Goal: Task Accomplishment & Management: Manage account settings

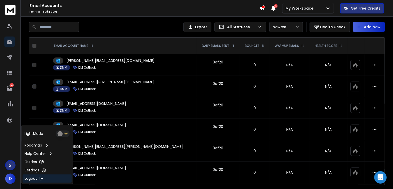
click at [38, 177] on div "Logout" at bounding box center [47, 178] width 49 height 8
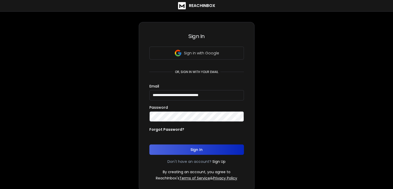
click at [190, 95] on input "**********" at bounding box center [197, 95] width 95 height 10
type input "**********"
click at [204, 146] on button "Sign In" at bounding box center [197, 149] width 95 height 10
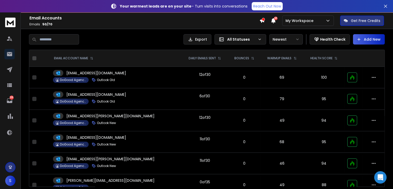
click at [391, 10] on div "Your warmest leads are on your site – Turn visits into conversations Reach Out …" at bounding box center [196, 6] width 393 height 12
click at [386, 6] on icon at bounding box center [385, 6] width 3 height 3
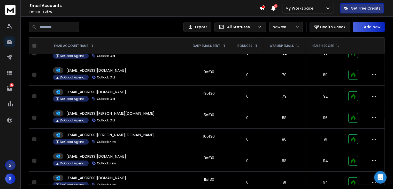
scroll to position [1366, 0]
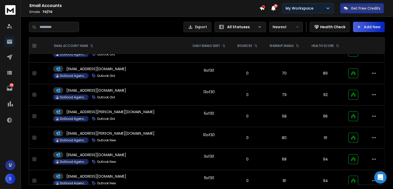
drag, startPoint x: 306, startPoint y: 11, endPoint x: 307, endPoint y: 9, distance: 2.6
click at [307, 11] on button "My Workspace" at bounding box center [308, 8] width 52 height 10
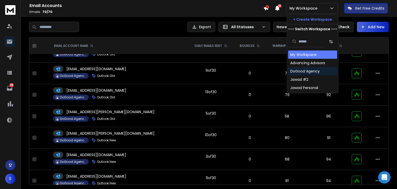
click at [312, 73] on div "DoGood Agency" at bounding box center [304, 71] width 29 height 5
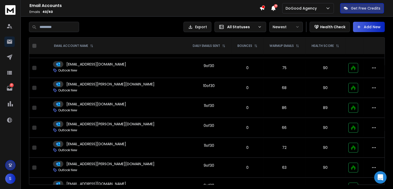
scroll to position [233, 0]
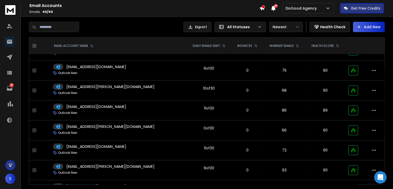
click at [162, 131] on div "Outlook New" at bounding box center [118, 133] width 130 height 4
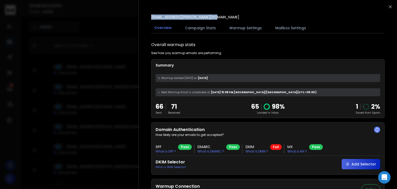
drag, startPoint x: 221, startPoint y: 18, endPoint x: 145, endPoint y: 14, distance: 76.4
copy p "seb.wichmann@dogoodstrategy.com"
click at [123, 28] on div at bounding box center [198, 94] width 397 height 189
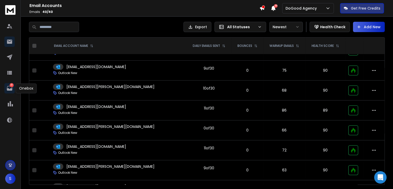
click at [8, 87] on icon at bounding box center [9, 88] width 6 height 6
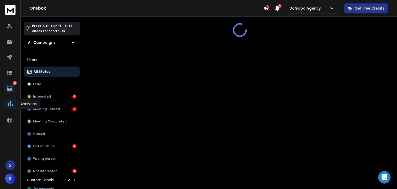
click at [8, 104] on icon at bounding box center [10, 103] width 5 height 5
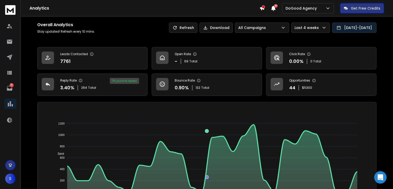
click at [347, 28] on button "21 Jul 2025 - 18 Aug 2025" at bounding box center [354, 28] width 44 height 10
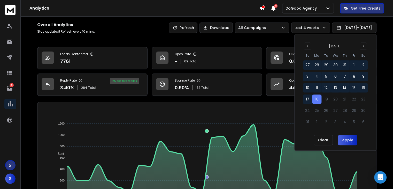
click at [318, 86] on button "11" at bounding box center [316, 87] width 9 height 9
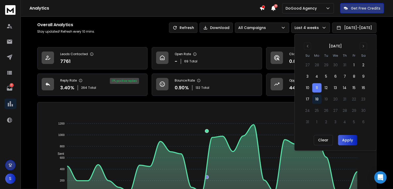
click at [312, 99] on button "18" at bounding box center [316, 98] width 9 height 9
click at [312, 99] on tr "17 18 19 20 21 22 23" at bounding box center [335, 98] width 65 height 9
click at [312, 99] on button "17" at bounding box center [307, 98] width 9 height 9
click at [309, 99] on button "17" at bounding box center [307, 98] width 9 height 9
click at [315, 91] on button "11" at bounding box center [316, 87] width 9 height 9
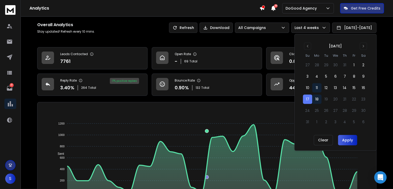
click at [315, 89] on button "11" at bounding box center [316, 87] width 9 height 9
click at [316, 89] on button "11" at bounding box center [316, 87] width 9 height 9
click at [311, 96] on button "17" at bounding box center [307, 98] width 9 height 9
click at [350, 143] on button "Apply" at bounding box center [347, 140] width 19 height 10
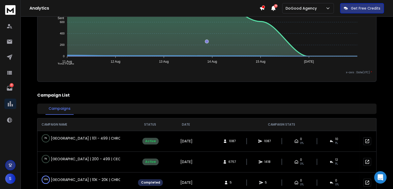
scroll to position [145, 0]
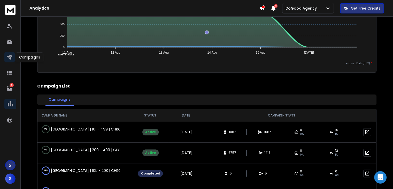
click at [7, 61] on link at bounding box center [9, 57] width 10 height 10
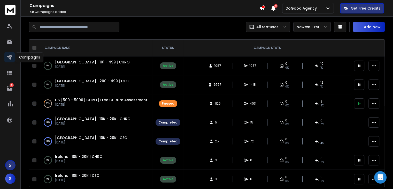
click at [83, 65] on p "5 days ago" at bounding box center [92, 67] width 75 height 4
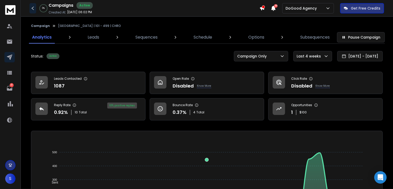
click at [35, 9] on button at bounding box center [32, 8] width 7 height 10
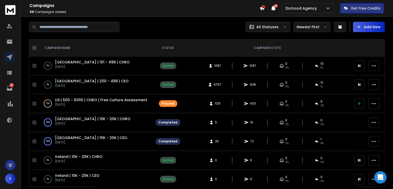
click at [76, 81] on span "USA | 200 - 499 | CEO" at bounding box center [92, 80] width 74 height 5
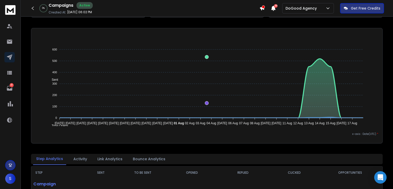
scroll to position [134, 0]
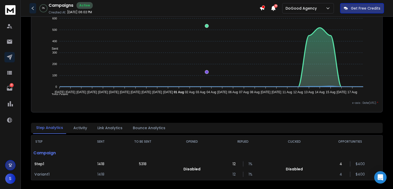
click at [30, 5] on button at bounding box center [32, 8] width 7 height 10
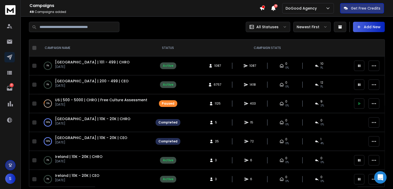
click at [130, 103] on p "[DATE]" at bounding box center [101, 104] width 92 height 4
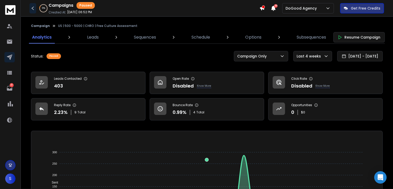
click at [36, 9] on div "10 % Campaigns Paused Created At: Aug 07, 2025, 06:52 PM" at bounding box center [61, 8] width 65 height 12
click at [35, 8] on icon at bounding box center [33, 8] width 5 height 5
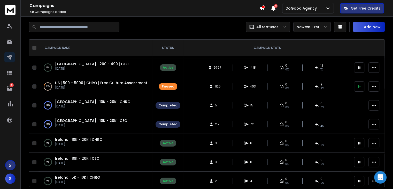
scroll to position [26, 0]
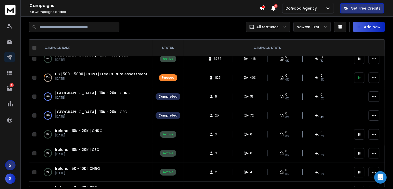
click at [77, 115] on p "[DATE]" at bounding box center [91, 116] width 72 height 4
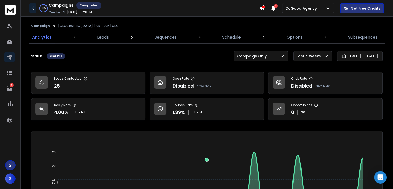
click at [30, 7] on button at bounding box center [32, 8] width 7 height 10
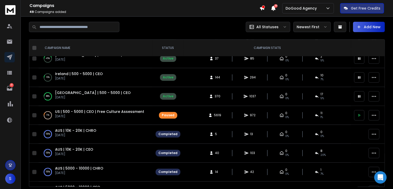
scroll to position [207, 0]
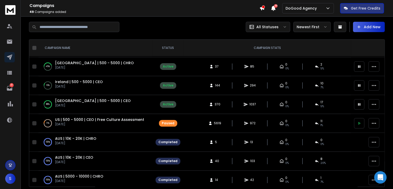
click at [93, 100] on span "[GEOGRAPHIC_DATA] | 500 - 5000 | CEO" at bounding box center [93, 100] width 76 height 5
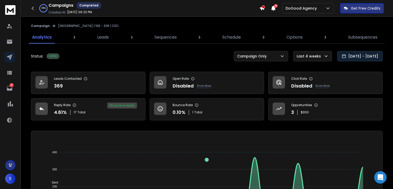
click at [345, 53] on button "[DATE] - [DATE]" at bounding box center [361, 56] width 46 height 10
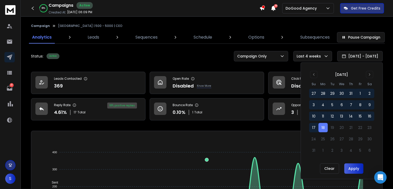
click at [324, 115] on button "11" at bounding box center [323, 115] width 9 height 9
click at [323, 114] on button "11" at bounding box center [323, 115] width 9 height 9
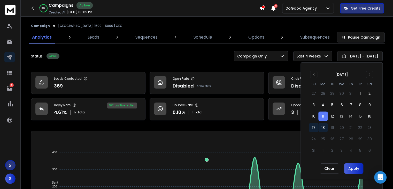
click at [316, 123] on button "17" at bounding box center [313, 127] width 9 height 9
click at [348, 170] on button "Apply" at bounding box center [354, 168] width 19 height 10
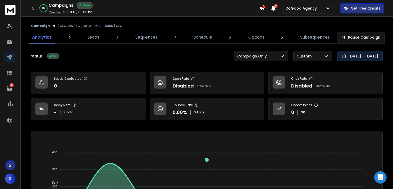
click at [345, 60] on button "[DATE] - [DATE]" at bounding box center [361, 56] width 46 height 10
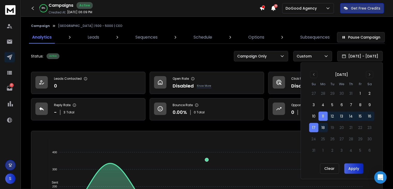
click at [173, 28] on div "Campaign Singapore | 500 - 5000 | CEO" at bounding box center [207, 26] width 356 height 8
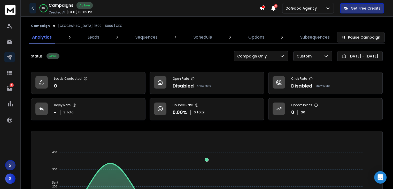
click at [34, 4] on button at bounding box center [32, 8] width 7 height 10
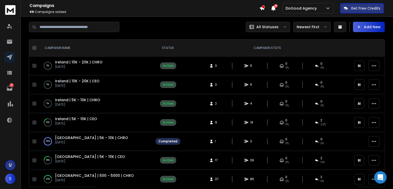
scroll to position [103, 0]
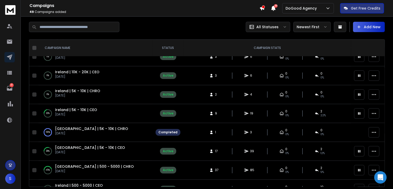
click at [88, 107] on span "Ireland | 5K - 10K | CEO" at bounding box center [76, 109] width 42 height 5
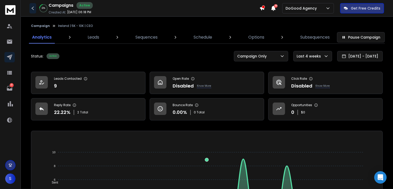
click at [36, 6] on button at bounding box center [32, 8] width 7 height 10
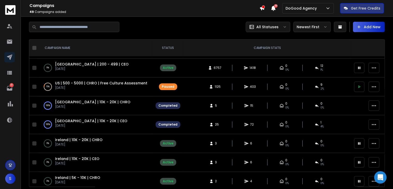
scroll to position [26, 0]
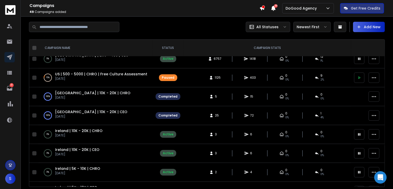
click at [91, 108] on td "100 % Singapore | 10K - 20K | CEO 11 days ago" at bounding box center [96, 115] width 114 height 19
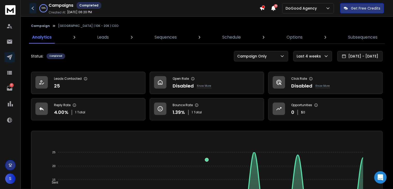
click at [33, 11] on button at bounding box center [32, 8] width 7 height 10
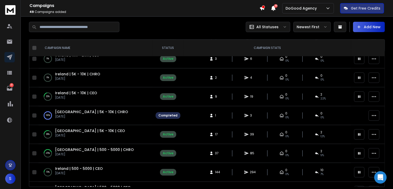
scroll to position [129, 0]
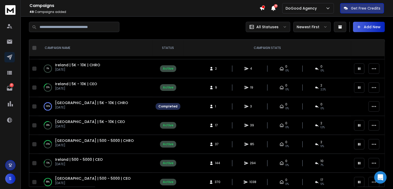
click at [86, 125] on p "11 days ago" at bounding box center [90, 126] width 70 height 4
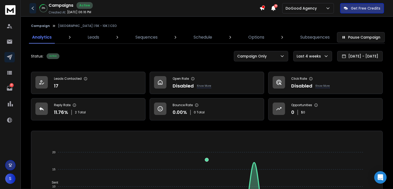
click at [35, 9] on button at bounding box center [32, 8] width 7 height 10
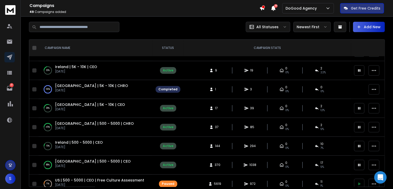
scroll to position [155, 0]
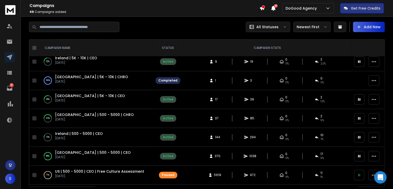
click at [109, 114] on span "Singapore | 500 - 5000 | CHRO" at bounding box center [94, 114] width 79 height 5
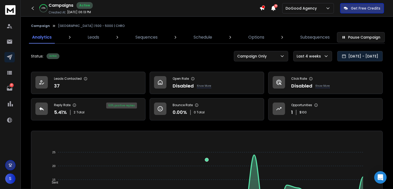
click at [344, 59] on button "[DATE] - [DATE]" at bounding box center [361, 56] width 46 height 10
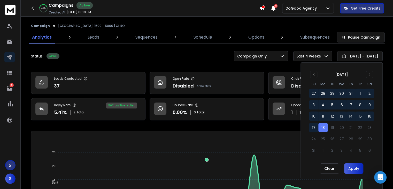
click at [330, 114] on button "12" at bounding box center [332, 115] width 9 height 9
click at [322, 118] on button "11" at bounding box center [323, 115] width 9 height 9
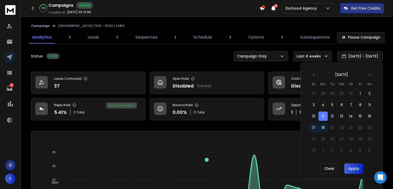
click at [317, 126] on button "17" at bounding box center [313, 127] width 9 height 9
click at [347, 165] on button "Apply" at bounding box center [354, 168] width 19 height 10
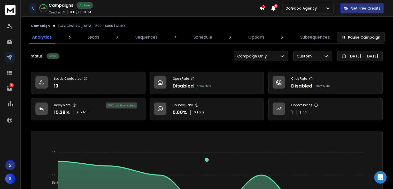
click at [34, 11] on button at bounding box center [32, 8] width 7 height 10
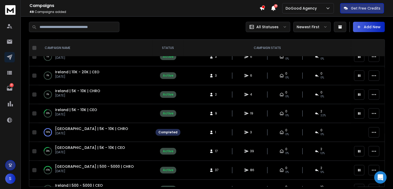
scroll to position [155, 0]
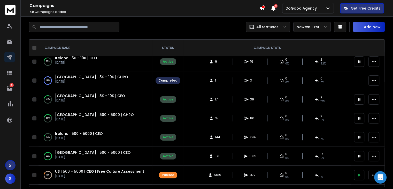
click at [94, 114] on span "[GEOGRAPHIC_DATA] | 500 - 5000 | CHRO" at bounding box center [94, 114] width 79 height 5
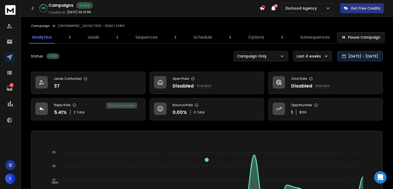
click at [349, 60] on button "21 Jul 2025 - 18 Aug 2025" at bounding box center [361, 56] width 46 height 10
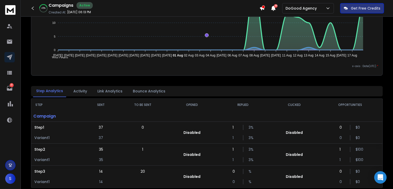
scroll to position [178, 0]
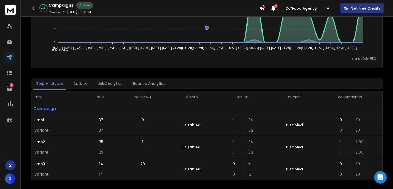
click at [189, 72] on div "Leads Contacted 37 Open Rate Disabled Know More Click Rate Disabled Know More R…" at bounding box center [207, 38] width 352 height 288
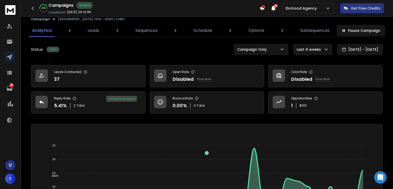
scroll to position [0, 0]
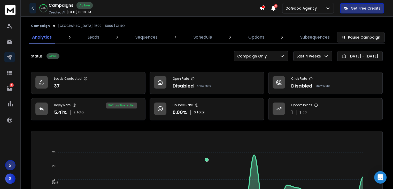
click at [33, 10] on icon at bounding box center [33, 8] width 5 height 5
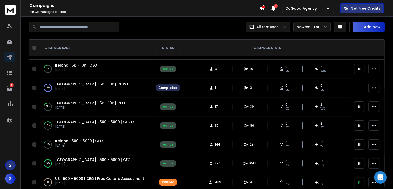
scroll to position [129, 0]
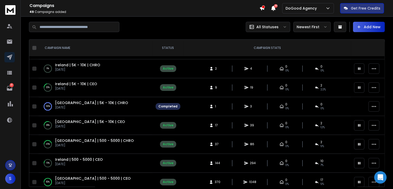
click at [76, 83] on span "Ireland | 5K - 10K | CEO" at bounding box center [76, 83] width 42 height 5
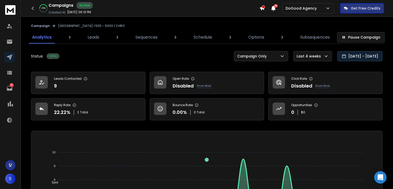
click at [362, 56] on button "21 Jul 2025 - 18 Aug 2025" at bounding box center [361, 56] width 46 height 10
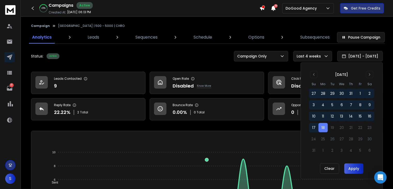
click at [147, 48] on div "Campaign Singapore | 500 - 5000 | CHRO Analytics Leads Sequences Schedule Optio…" at bounding box center [207, 192] width 356 height 340
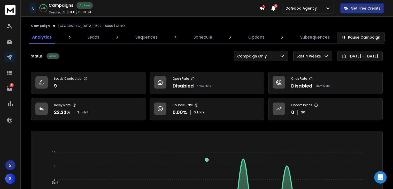
click at [34, 9] on icon at bounding box center [33, 8] width 5 height 5
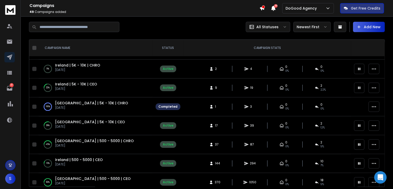
scroll to position [129, 0]
click at [83, 122] on span "[GEOGRAPHIC_DATA] | 5K - 10K | CEO" at bounding box center [90, 121] width 70 height 5
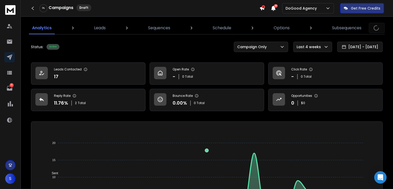
drag, startPoint x: 34, startPoint y: 15, endPoint x: 37, endPoint y: 10, distance: 5.8
click at [34, 15] on div "0 % Campaigns Draft 30 DoGood Agency Get Free Credits" at bounding box center [196, 8] width 393 height 17
click at [37, 9] on div "0 % Campaigns Draft" at bounding box center [60, 8] width 62 height 10
click at [35, 6] on button at bounding box center [32, 8] width 7 height 10
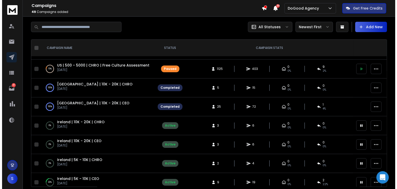
scroll to position [78, 0]
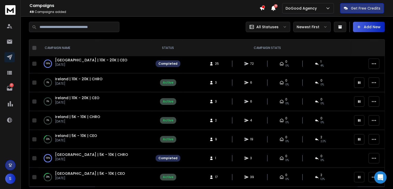
click at [78, 137] on span "Ireland | 5K - 10K | CEO" at bounding box center [76, 135] width 42 height 5
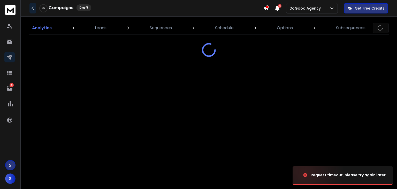
click at [32, 10] on icon at bounding box center [33, 8] width 5 height 5
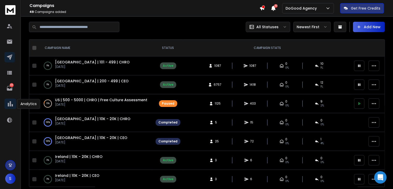
click at [8, 104] on icon at bounding box center [10, 104] width 8 height 8
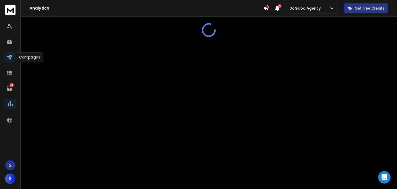
click at [8, 58] on icon at bounding box center [9, 57] width 6 height 6
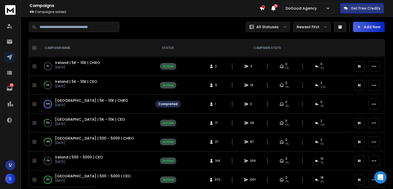
scroll to position [129, 0]
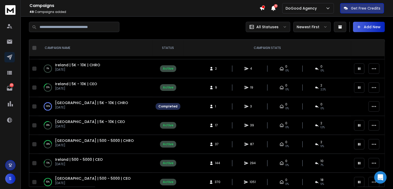
drag, startPoint x: 101, startPoint y: 137, endPoint x: 77, endPoint y: 121, distance: 28.6
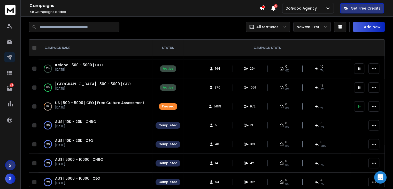
scroll to position [233, 0]
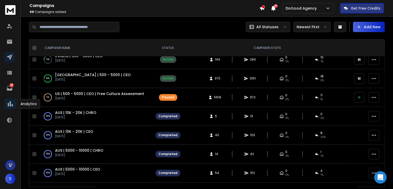
click at [11, 101] on icon at bounding box center [10, 104] width 8 height 8
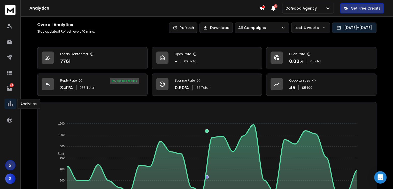
click at [359, 31] on button "21 Jul 2025 - 18 Aug 2025" at bounding box center [354, 28] width 44 height 10
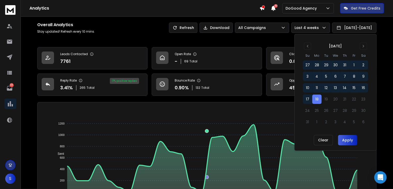
click at [319, 86] on button "11" at bounding box center [316, 87] width 9 height 9
click at [318, 87] on button "11" at bounding box center [316, 87] width 9 height 9
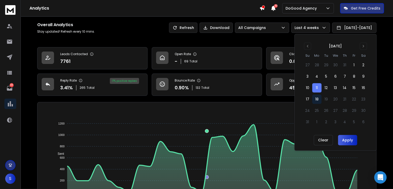
drag, startPoint x: 307, startPoint y: 95, endPoint x: 315, endPoint y: 107, distance: 14.4
click at [307, 93] on tbody "27 28 29 30 31 1 2 3 4 5 6 7 8 9 10 11 12 13 14 15 16 17 18 19 20 21 22 23 24 2…" at bounding box center [335, 92] width 65 height 68
click at [307, 99] on button "17" at bounding box center [307, 98] width 9 height 9
click at [350, 141] on button "Apply" at bounding box center [347, 140] width 19 height 10
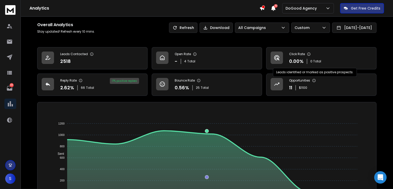
click at [314, 79] on icon at bounding box center [314, 81] width 4 height 4
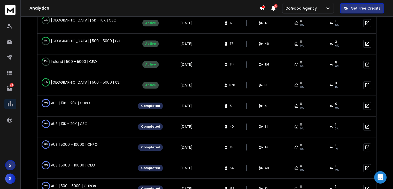
scroll to position [466, 0]
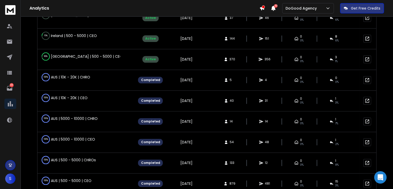
click at [369, 100] on icon at bounding box center [367, 100] width 5 height 5
click at [368, 123] on icon at bounding box center [367, 121] width 5 height 5
click at [368, 142] on icon at bounding box center [367, 141] width 5 height 5
click at [369, 163] on icon at bounding box center [367, 162] width 5 height 5
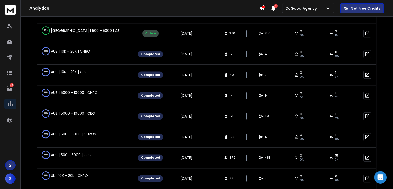
scroll to position [517, 0]
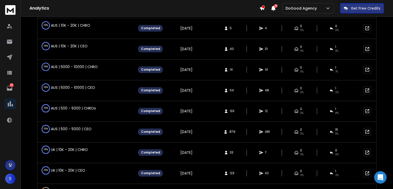
click at [369, 130] on icon at bounding box center [367, 132] width 4 height 4
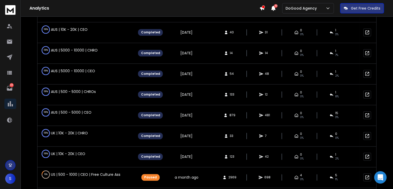
scroll to position [543, 0]
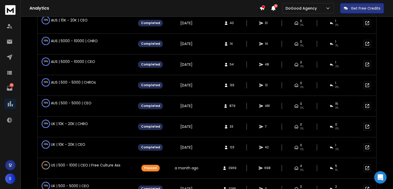
click at [368, 147] on icon at bounding box center [367, 147] width 5 height 5
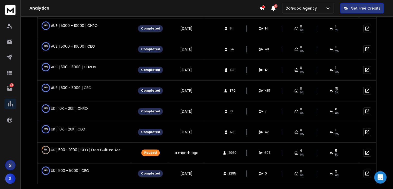
click at [368, 154] on icon at bounding box center [367, 152] width 5 height 5
click at [366, 172] on icon at bounding box center [367, 173] width 4 height 4
click at [367, 153] on icon at bounding box center [367, 152] width 5 height 5
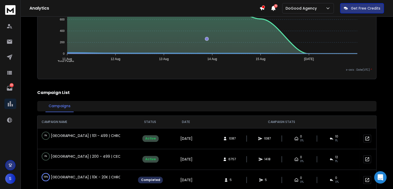
scroll to position [119, 0]
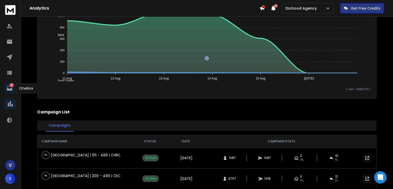
click at [7, 85] on icon at bounding box center [9, 88] width 6 height 6
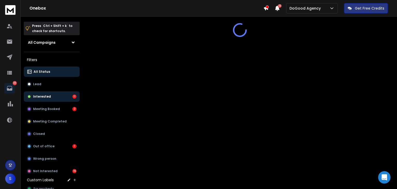
click at [59, 100] on button "Interested 11" at bounding box center [52, 96] width 56 height 10
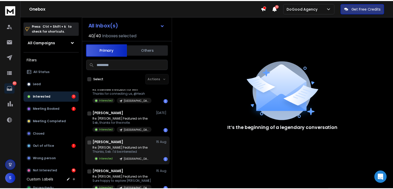
scroll to position [78, 0]
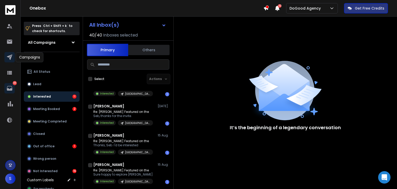
click at [10, 56] on icon at bounding box center [9, 56] width 5 height 5
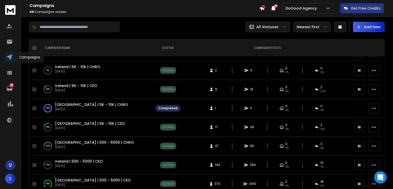
scroll to position [155, 0]
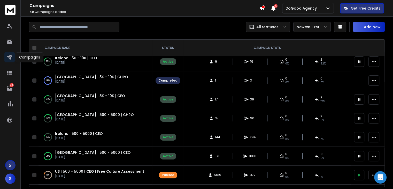
click at [83, 131] on span "Ireland | 500 - 5000 | CEO" at bounding box center [79, 133] width 48 height 5
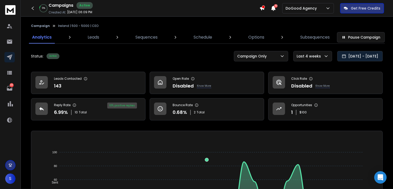
click at [360, 60] on button "21 Jul 2025 - 18 Aug 2025" at bounding box center [361, 56] width 46 height 10
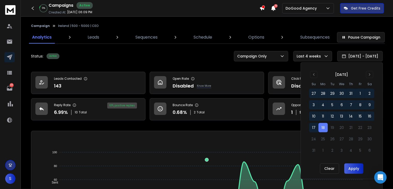
click at [324, 118] on button "11" at bounding box center [323, 115] width 9 height 9
click at [324, 117] on button "11" at bounding box center [323, 115] width 9 height 9
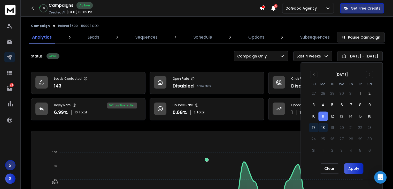
click at [317, 124] on button "17" at bounding box center [313, 127] width 9 height 9
click at [356, 170] on button "Apply" at bounding box center [354, 168] width 19 height 10
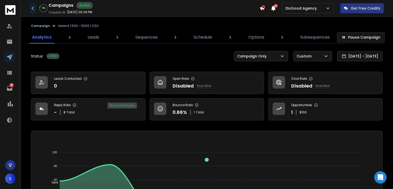
click at [33, 8] on icon at bounding box center [33, 8] width 5 height 5
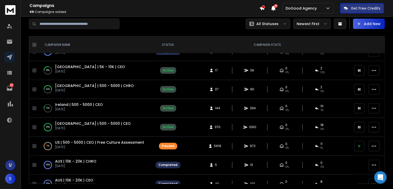
scroll to position [233, 0]
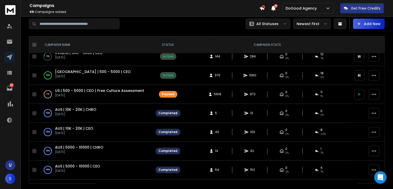
click at [73, 70] on span "Singapore | 500 - 5000 | CEO" at bounding box center [93, 71] width 76 height 5
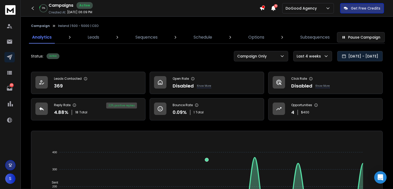
click at [360, 56] on button "21 Jul 2025 - 18 Aug 2025" at bounding box center [361, 56] width 46 height 10
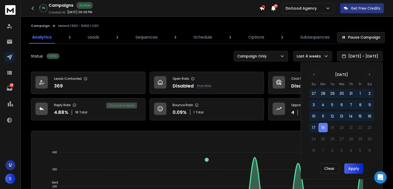
click at [324, 113] on button "11" at bounding box center [323, 115] width 9 height 9
click at [325, 112] on button "11" at bounding box center [323, 115] width 9 height 9
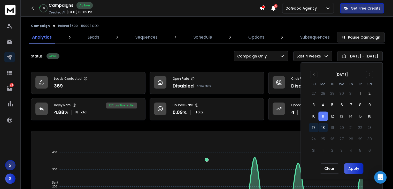
click at [312, 126] on button "17" at bounding box center [313, 127] width 9 height 9
click at [350, 172] on button "Apply" at bounding box center [354, 168] width 19 height 10
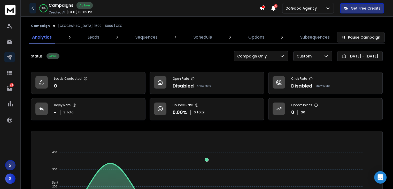
click at [32, 10] on icon at bounding box center [33, 8] width 5 height 5
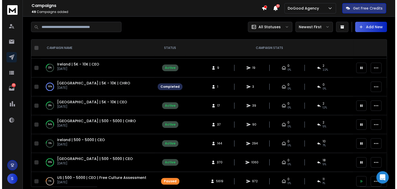
scroll to position [155, 0]
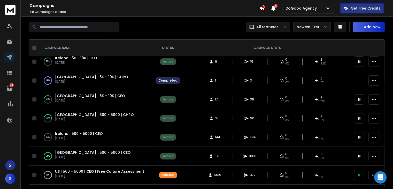
click at [100, 117] on p "11 days ago" at bounding box center [94, 119] width 79 height 4
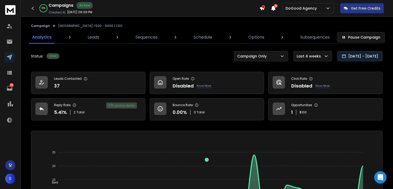
click at [338, 57] on button "21 Jul 2025 - 18 Aug 2025" at bounding box center [361, 56] width 46 height 10
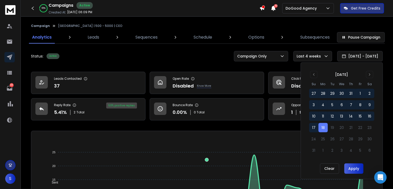
click at [323, 111] on tbody "27 28 29 30 31 1 2 3 4 5 6 7 8 9 10 11 12 13 14 15 16 17 18 19 20 21 22 23 24 2…" at bounding box center [341, 121] width 65 height 68
click at [322, 112] on button "11" at bounding box center [323, 115] width 9 height 9
click at [323, 112] on button "11" at bounding box center [323, 115] width 9 height 9
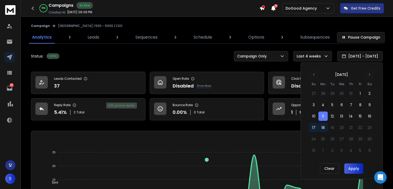
click at [314, 127] on button "17" at bounding box center [313, 127] width 9 height 9
click at [351, 165] on button "Apply" at bounding box center [354, 168] width 19 height 10
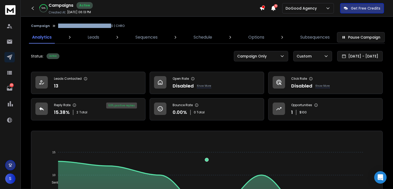
drag, startPoint x: 114, startPoint y: 27, endPoint x: 51, endPoint y: 20, distance: 64.0
click at [51, 20] on div "Campaign Singapore | 500 - 5000 | CHRO Analytics Leads Sequences Schedule Optio…" at bounding box center [207, 181] width 373 height 329
copy p "Singapore | 500 - 5000 | CHRO"
click at [8, 89] on icon at bounding box center [9, 88] width 5 height 5
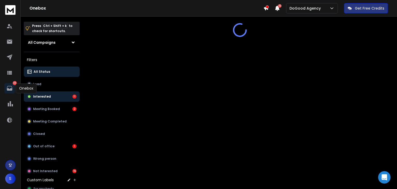
click at [53, 97] on button "Interested 11" at bounding box center [52, 96] width 56 height 10
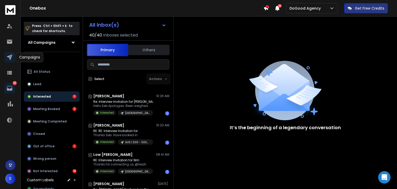
click at [12, 58] on icon at bounding box center [9, 57] width 6 height 6
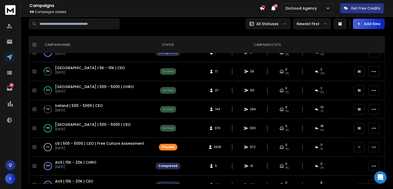
scroll to position [181, 0]
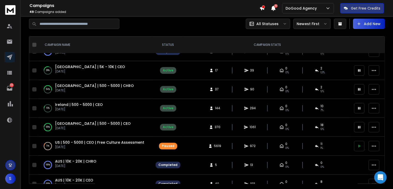
click at [83, 124] on span "Singapore | 500 - 5000 | CEO" at bounding box center [93, 123] width 76 height 5
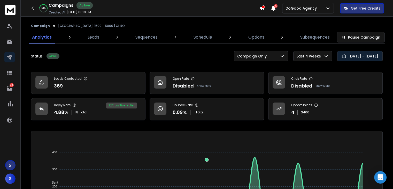
click at [346, 59] on button "21 Jul 2025 - 18 Aug 2025" at bounding box center [361, 56] width 46 height 10
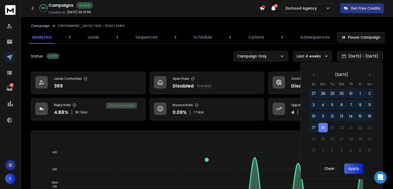
click at [320, 114] on button "11" at bounding box center [323, 115] width 9 height 9
click at [320, 113] on button "11" at bounding box center [323, 115] width 9 height 9
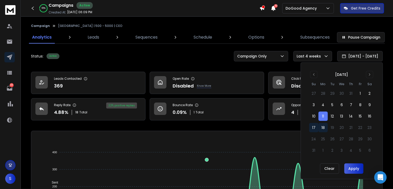
click at [316, 128] on button "17" at bounding box center [313, 127] width 9 height 9
click at [353, 173] on div "August 2025 Su Mo Tu We Th Fr Sa 27 28 29 30 31 1 2 3 4 5 6 7 8 9 10 11 12 13 1…" at bounding box center [342, 121] width 82 height 116
click at [358, 170] on button "Apply" at bounding box center [354, 168] width 19 height 10
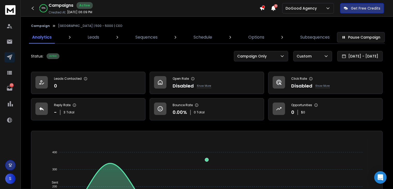
click at [345, 62] on div "Status: Active Pause Campaign Campaign Only Custom 11 Aug 2025 - 17 Aug 2025 Le…" at bounding box center [207, 189] width 352 height 277
click at [346, 56] on button "11 Aug 2025 - 17 Aug 2025" at bounding box center [361, 56] width 46 height 10
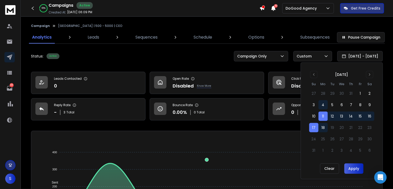
click at [324, 106] on button "4" at bounding box center [323, 104] width 9 height 9
click at [323, 106] on button "4" at bounding box center [323, 104] width 9 height 9
click at [323, 104] on button "4" at bounding box center [323, 104] width 9 height 9
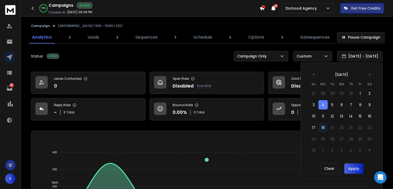
click at [323, 103] on button "4" at bounding box center [323, 104] width 9 height 9
click at [317, 126] on button "17" at bounding box center [313, 127] width 9 height 9
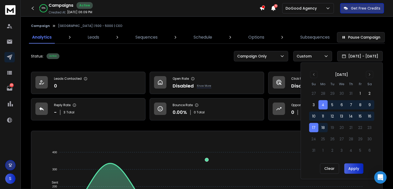
click at [354, 173] on button "Apply" at bounding box center [354, 168] width 19 height 10
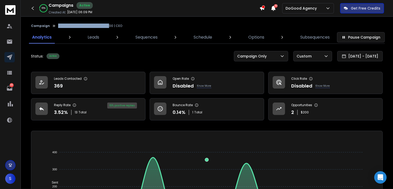
copy p "Singapore | 500 - 5000 | CEO"
drag, startPoint x: 105, startPoint y: 22, endPoint x: 56, endPoint y: 29, distance: 49.9
click at [56, 29] on div "Campaign Singapore | 500 - 5000 | CEO" at bounding box center [207, 26] width 356 height 8
click at [35, 9] on button at bounding box center [32, 8] width 7 height 10
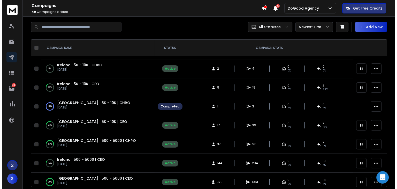
scroll to position [155, 0]
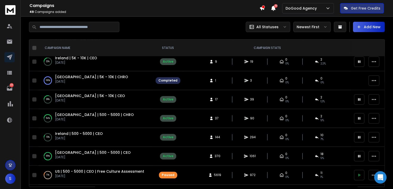
click at [91, 120] on p "11 days ago" at bounding box center [94, 119] width 79 height 4
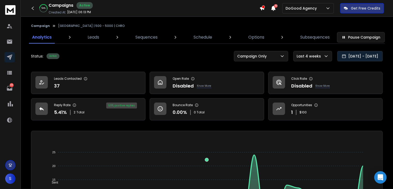
click at [366, 57] on button "21 Jul 2025 - 18 Aug 2025" at bounding box center [361, 56] width 46 height 10
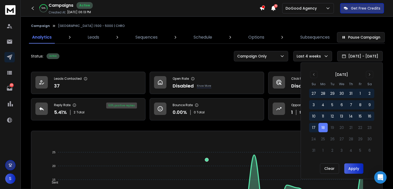
click at [107, 54] on div "Status: Active Pause Campaign Campaign Only Last 4 weeks 21 Jul 2025 - 18 Aug 2…" at bounding box center [207, 56] width 352 height 10
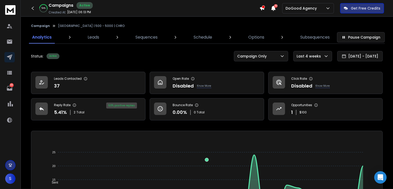
click at [36, 12] on div "54 % Campaigns Active Created At: Aug 07, 2025, 06:13 PM" at bounding box center [60, 8] width 63 height 12
click at [31, 8] on icon at bounding box center [33, 8] width 5 height 5
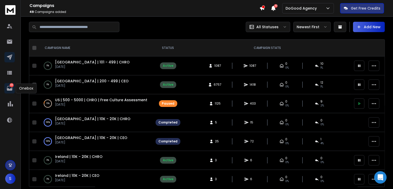
click at [10, 92] on link "33" at bounding box center [9, 88] width 10 height 10
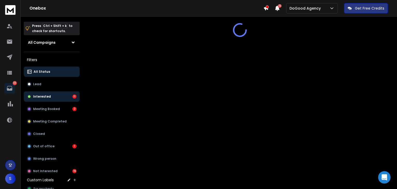
click at [50, 100] on button "Interested 11" at bounding box center [52, 96] width 56 height 10
click at [8, 105] on icon at bounding box center [10, 103] width 5 height 5
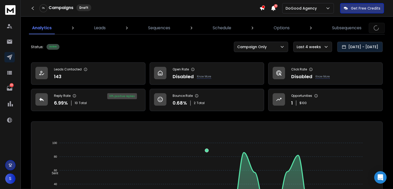
click at [363, 48] on button "[DATE] - [DATE]" at bounding box center [361, 47] width 46 height 10
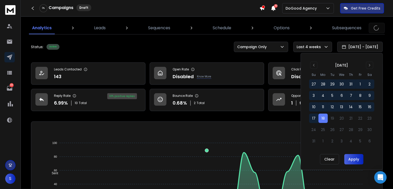
click at [321, 108] on button "11" at bounding box center [323, 106] width 9 height 9
click at [320, 109] on button "11" at bounding box center [323, 106] width 9 height 9
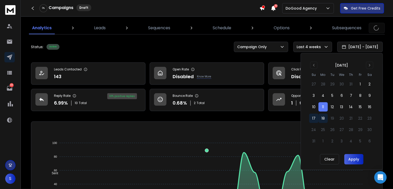
click at [313, 116] on button "17" at bounding box center [313, 118] width 9 height 9
click at [351, 158] on button "Apply" at bounding box center [354, 159] width 19 height 10
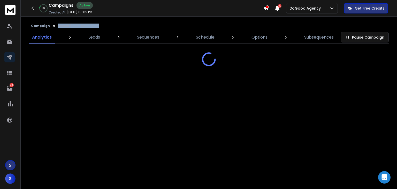
drag, startPoint x: 98, startPoint y: 27, endPoint x: 55, endPoint y: 26, distance: 43.2
click at [55, 26] on div "Campaign Ireland | 500 - 5000 | CEO" at bounding box center [209, 26] width 360 height 8
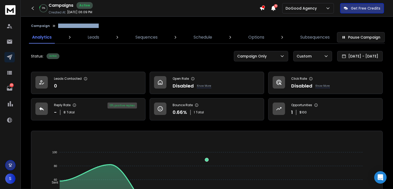
click at [56, 24] on div "Campaign Ireland | 500 - 5000 | CEO" at bounding box center [207, 26] width 356 height 8
copy p "Ireland | 500 - 5000 | CEO"
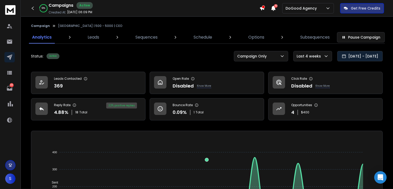
click at [355, 58] on button "[DATE] - [DATE]" at bounding box center [361, 56] width 46 height 10
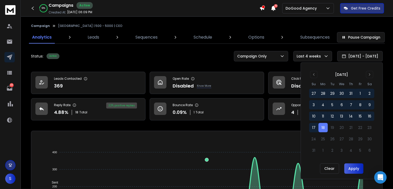
click at [322, 116] on button "11" at bounding box center [323, 115] width 9 height 9
click at [322, 115] on button "11" at bounding box center [323, 115] width 9 height 9
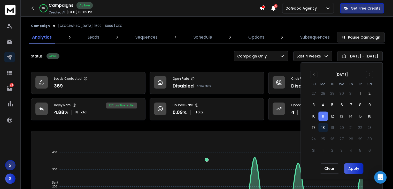
click at [316, 122] on tbody "27 28 29 30 31 1 2 3 4 5 6 7 8 9 10 11 12 13 14 15 16 17 18 19 20 21 22 23 24 2…" at bounding box center [341, 121] width 65 height 68
click at [315, 126] on button "17" at bounding box center [313, 127] width 9 height 9
click at [353, 169] on button "Apply" at bounding box center [354, 168] width 19 height 10
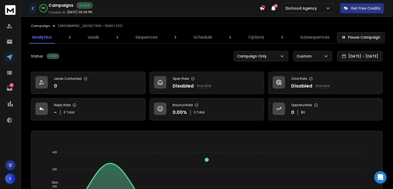
click at [32, 10] on icon at bounding box center [33, 8] width 5 height 5
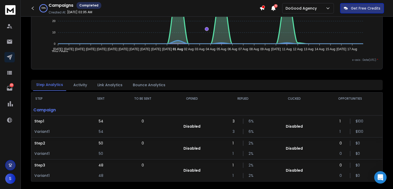
scroll to position [178, 0]
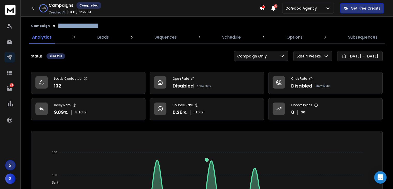
copy p "AUS | 500 - 5000 | CHROs"
drag, startPoint x: 100, startPoint y: 28, endPoint x: 56, endPoint y: 24, distance: 43.9
click at [56, 24] on div "Campaign AUS | 500 - 5000 | CHROs" at bounding box center [207, 26] width 356 height 8
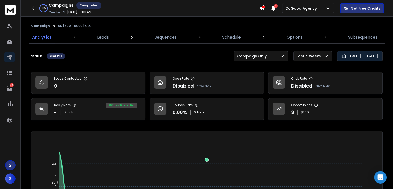
click at [360, 61] on button "21 Jul 2025 - 18 Aug 2025" at bounding box center [361, 56] width 46 height 10
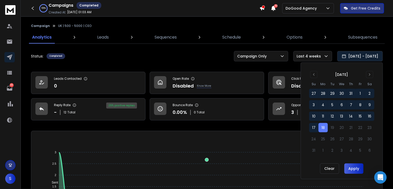
click at [360, 58] on button "21 Jul 2025 - 18 Aug 2025" at bounding box center [361, 56] width 46 height 10
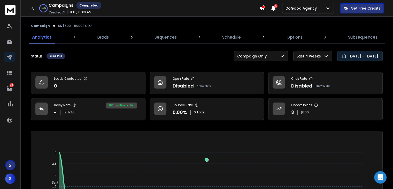
click at [360, 58] on button "21 Jul 2025 - 18 Aug 2025" at bounding box center [361, 56] width 46 height 10
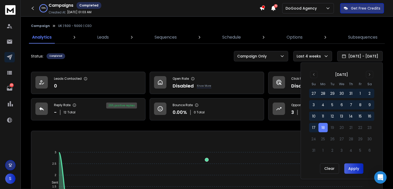
click at [320, 114] on button "11" at bounding box center [323, 115] width 9 height 9
click at [321, 112] on button "11" at bounding box center [323, 115] width 9 height 9
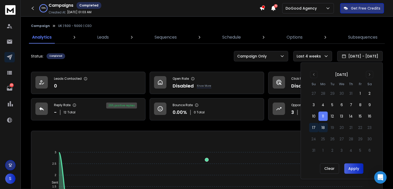
click at [315, 125] on button "17" at bounding box center [313, 127] width 9 height 9
click at [354, 173] on button "Apply" at bounding box center [354, 168] width 19 height 10
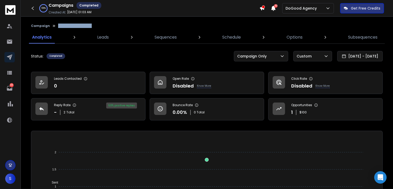
copy p "UK | 500 - 5000 | CEO"
drag, startPoint x: 92, startPoint y: 25, endPoint x: 56, endPoint y: 19, distance: 36.7
click at [56, 19] on div "Campaign UK | 500 - 5000 | CEO Analytics Leads Sequences Schedule Options Subse…" at bounding box center [207, 171] width 373 height 308
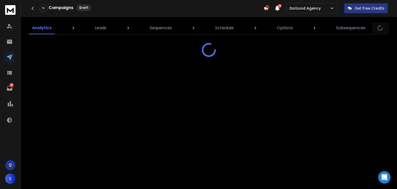
click at [141, 15] on div "0 % Campaigns Draft 32 DoGood Agency Get Free Credits" at bounding box center [198, 8] width 397 height 17
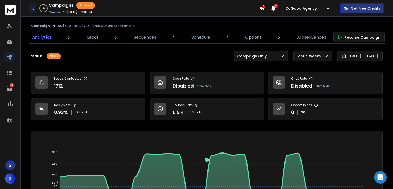
click at [34, 8] on icon at bounding box center [33, 8] width 5 height 5
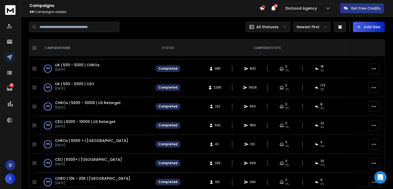
scroll to position [491, 0]
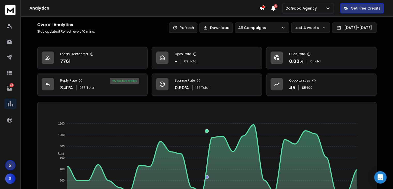
click at [351, 34] on div "Overall Analytics Stay updated! Refresh every 10 mins. Refresh Download All Cam…" at bounding box center [207, 29] width 340 height 15
click at [342, 32] on button "[DATE] - [DATE]" at bounding box center [354, 28] width 44 height 10
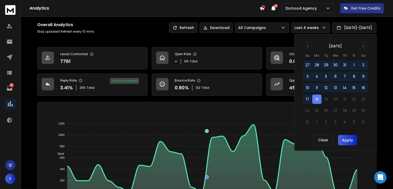
click at [316, 90] on button "11" at bounding box center [316, 87] width 9 height 9
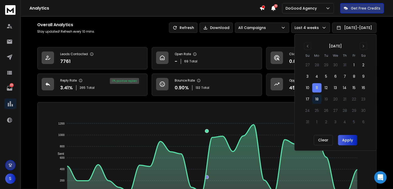
click at [313, 102] on button "18" at bounding box center [316, 98] width 9 height 9
click at [307, 100] on button "17" at bounding box center [307, 98] width 9 height 9
click at [316, 87] on button "11" at bounding box center [316, 87] width 9 height 9
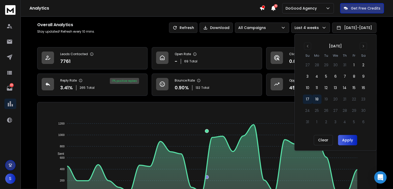
click at [306, 100] on button "17" at bounding box center [307, 98] width 9 height 9
click at [315, 88] on button "11" at bounding box center [316, 87] width 9 height 9
click at [319, 87] on button "11" at bounding box center [316, 87] width 9 height 9
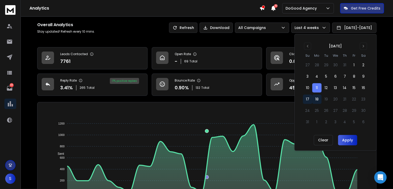
click at [305, 100] on button "17" at bounding box center [307, 98] width 9 height 9
click at [346, 136] on button "Apply" at bounding box center [347, 140] width 19 height 10
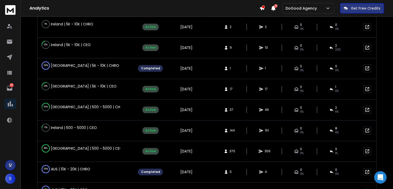
scroll to position [388, 0]
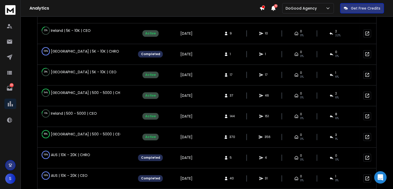
click at [369, 135] on icon at bounding box center [367, 137] width 4 height 4
click at [369, 74] on icon at bounding box center [367, 74] width 5 height 5
click at [366, 54] on icon at bounding box center [367, 53] width 5 height 5
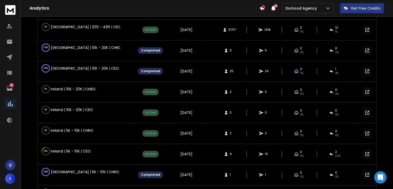
scroll to position [259, 0]
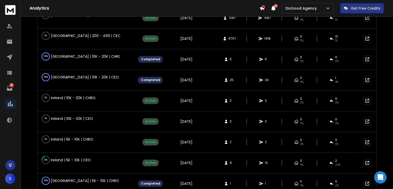
click at [367, 80] on icon at bounding box center [367, 79] width 5 height 5
click at [368, 58] on icon at bounding box center [367, 59] width 4 height 4
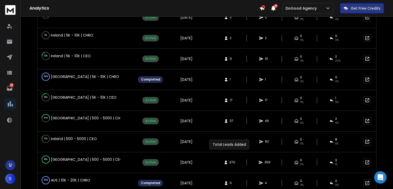
scroll to position [352, 0]
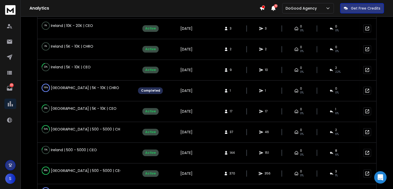
click at [368, 151] on icon at bounding box center [367, 152] width 5 height 5
click at [368, 67] on icon at bounding box center [367, 69] width 5 height 5
click at [368, 49] on icon at bounding box center [367, 49] width 5 height 5
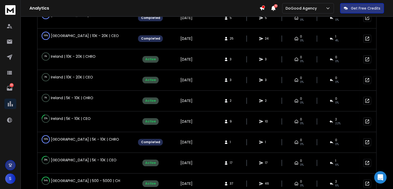
scroll to position [300, 0]
click at [367, 79] on icon at bounding box center [367, 80] width 5 height 5
click at [371, 61] on div at bounding box center [369, 60] width 10 height 8
click at [366, 61] on icon at bounding box center [367, 59] width 5 height 5
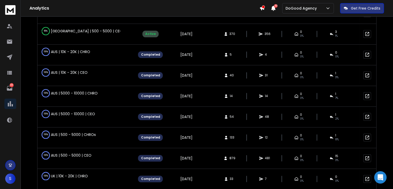
scroll to position [507, 0]
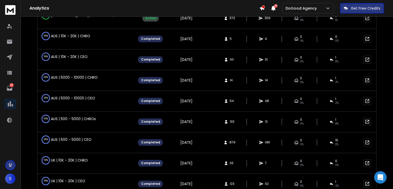
click at [367, 120] on icon at bounding box center [367, 122] width 4 height 4
click at [367, 142] on icon at bounding box center [367, 142] width 5 height 5
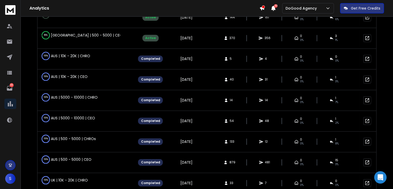
scroll to position [403, 0]
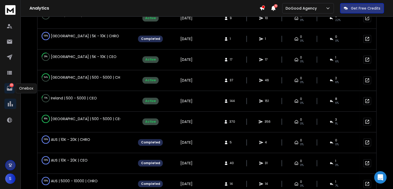
click at [12, 88] on icon at bounding box center [9, 88] width 6 height 6
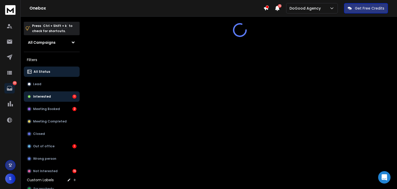
click at [64, 94] on button "Interested 11" at bounding box center [52, 96] width 56 height 10
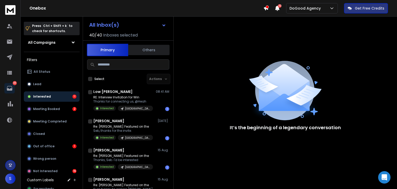
scroll to position [52, 0]
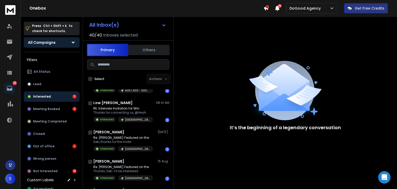
click at [52, 42] on h1 "All Campaigns" at bounding box center [42, 42] width 28 height 5
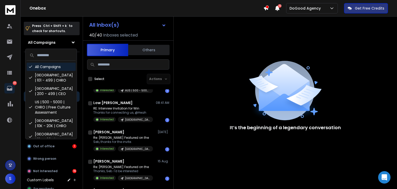
click at [48, 66] on div "All Campaigns" at bounding box center [51, 67] width 49 height 8
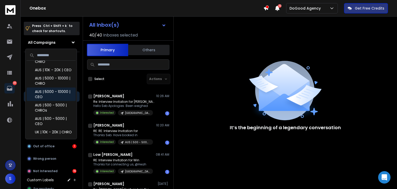
scroll to position [233, 0]
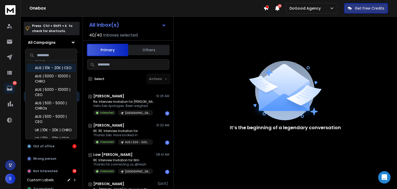
click at [58, 71] on div "AUS | 10K - 20K | CEO" at bounding box center [51, 68] width 49 height 8
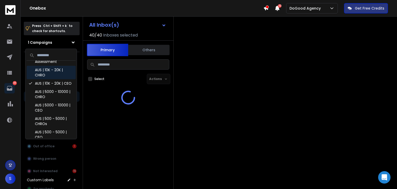
scroll to position [207, 0]
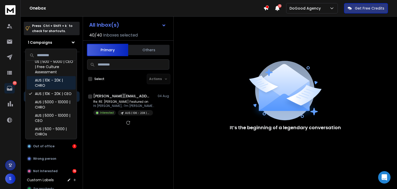
click at [60, 81] on div "AUS | 10K - 20K | CHRO" at bounding box center [51, 82] width 49 height 13
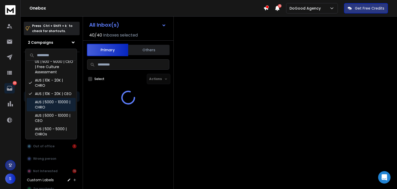
click at [55, 107] on div "AUS | 5000 - 10000 | CHRO" at bounding box center [51, 104] width 49 height 13
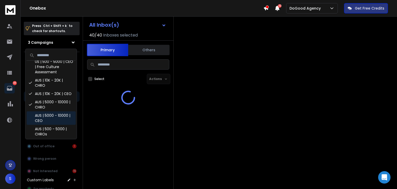
click at [51, 121] on div "AUS | 5000 - 10000 | CEO" at bounding box center [51, 117] width 49 height 13
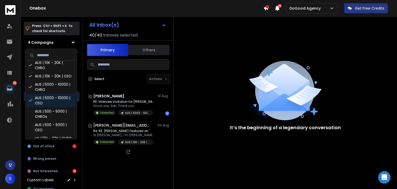
scroll to position [233, 0]
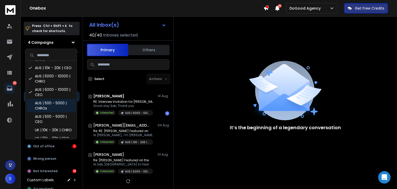
click at [48, 111] on div "AUS | 500 - 5000 | CHROs" at bounding box center [51, 105] width 49 height 13
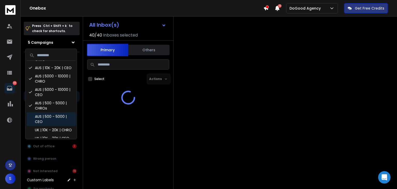
click at [47, 121] on div "AUS | 500 - 5000 | CEO" at bounding box center [51, 118] width 49 height 13
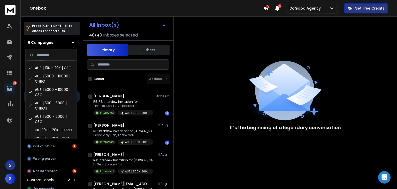
click at [188, 157] on div "It’s the beginning of a legendary conversation" at bounding box center [285, 97] width 223 height 161
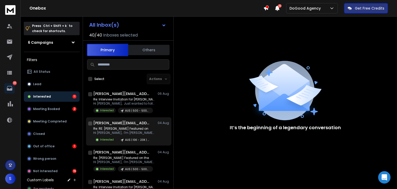
scroll to position [309, 0]
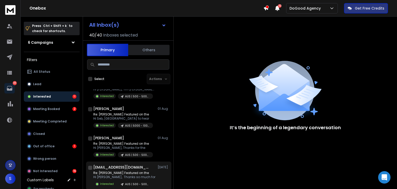
click at [132, 180] on div "Re: Gabriel Featured on the Hi Yong, Thanks so much for Interested AUS | 500 - …" at bounding box center [124, 179] width 62 height 16
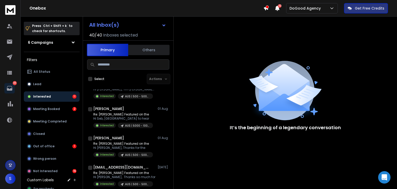
scroll to position [304, 0]
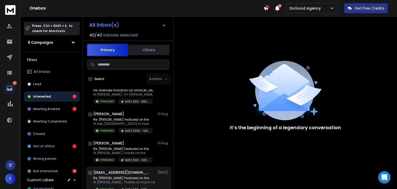
click at [124, 179] on p "Re: Gabriel Featured on the" at bounding box center [124, 178] width 62 height 4
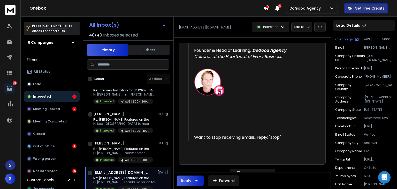
scroll to position [775, 0]
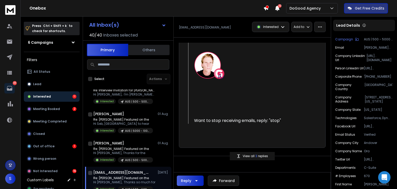
click at [249, 154] on p "View all 3 replies" at bounding box center [255, 156] width 25 height 4
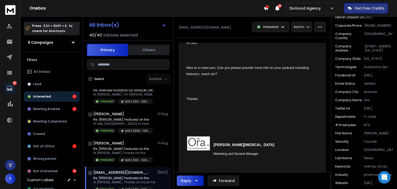
scroll to position [52, 0]
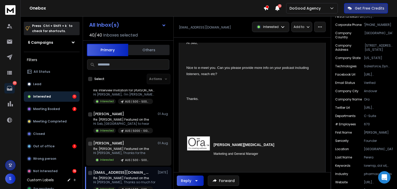
click at [123, 153] on p "Hi Randy, Thanks for the" at bounding box center [123, 153] width 60 height 4
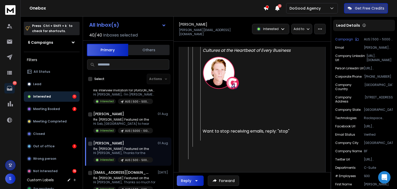
scroll to position [839, 0]
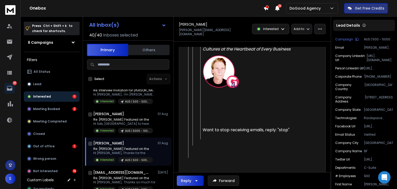
click at [247, 188] on p "View all 3 replies" at bounding box center [255, 190] width 25 height 4
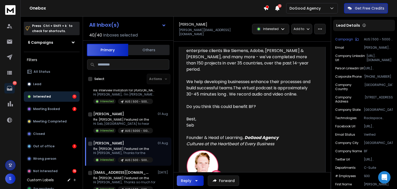
scroll to position [2392, 0]
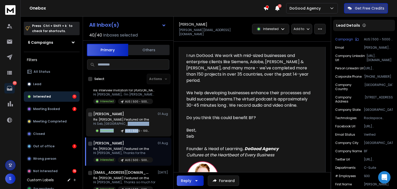
click at [136, 129] on div "Re: Nicole Featured on the Hi Seb, Nice to hear Interested AUS | 5000 - 10000 |…" at bounding box center [123, 125] width 60 height 16
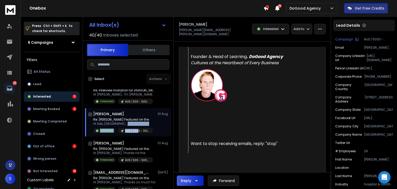
scroll to position [441, 0]
click at [267, 183] on p "View all 1 reply" at bounding box center [256, 185] width 22 height 4
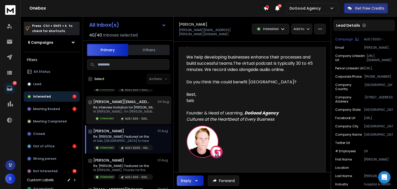
scroll to position [278, 0]
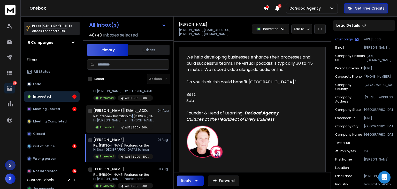
click at [132, 117] on p "Re: Interview Invitation for Eric" at bounding box center [124, 116] width 62 height 4
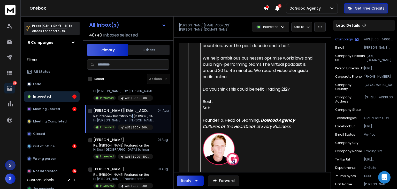
scroll to position [694, 0]
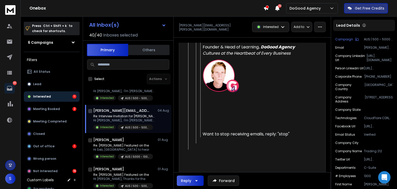
click at [259, 178] on div "View all 3 replies" at bounding box center [252, 182] width 45 height 8
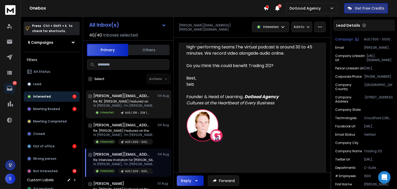
scroll to position [226, 0]
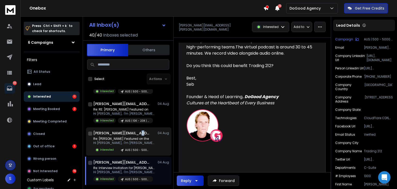
click at [138, 130] on div "ethan@kognitive.com.au 04 Aug Re: Ethan Featured on the Hi Ethan, I'm Randy, Se…" at bounding box center [128, 141] width 85 height 28
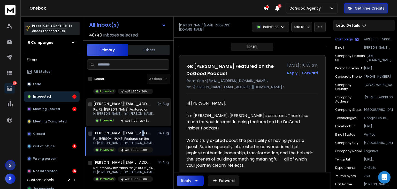
scroll to position [278, 0]
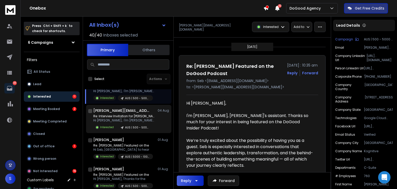
click at [146, 120] on p "Hi Eric, I'm Randy, Seb's assistant." at bounding box center [124, 120] width 62 height 4
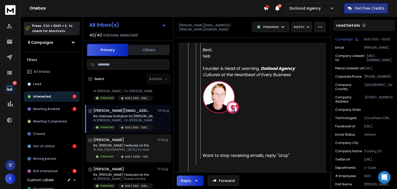
click at [139, 145] on p "Re: Nicole Featured on the" at bounding box center [123, 145] width 60 height 4
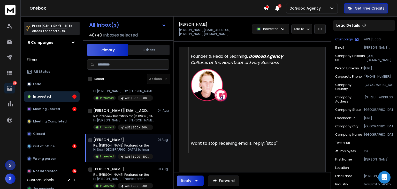
scroll to position [4, 0]
click at [259, 183] on span "1" at bounding box center [258, 185] width 2 height 4
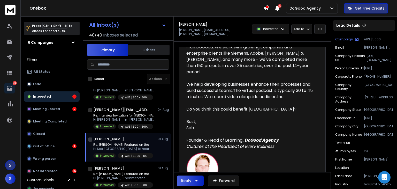
scroll to position [278, 0]
click at [137, 158] on div "Nicole Rinehart 01 Aug Re: Nicole Featured on the Hi Seb, Nice to hear Interest…" at bounding box center [128, 148] width 85 height 28
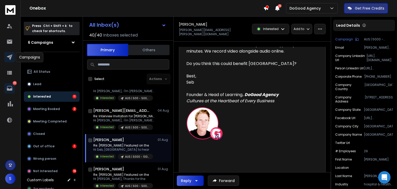
click at [10, 57] on icon at bounding box center [9, 56] width 5 height 5
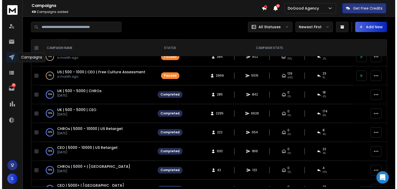
scroll to position [517, 0]
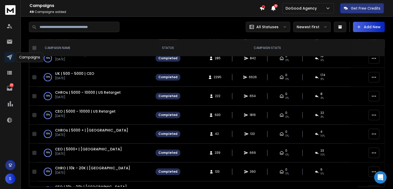
click at [86, 29] on input at bounding box center [74, 27] width 91 height 10
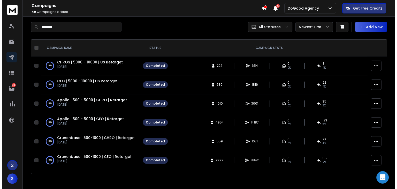
scroll to position [0, 0]
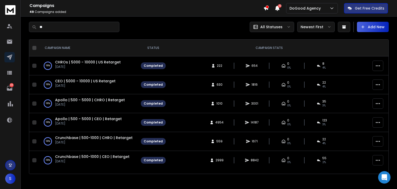
type input "*"
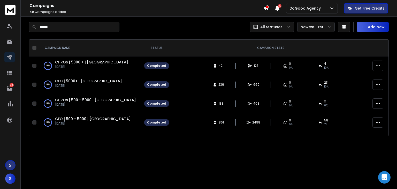
drag, startPoint x: 82, startPoint y: 25, endPoint x: 79, endPoint y: 27, distance: 3.7
click at [80, 27] on input "******" at bounding box center [74, 27] width 91 height 10
type input "*"
click at [179, 28] on div at bounding box center [119, 27] width 180 height 10
click at [11, 57] on icon at bounding box center [9, 57] width 6 height 6
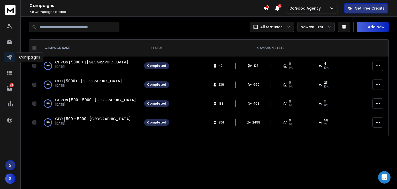
click at [11, 58] on icon at bounding box center [9, 57] width 6 height 6
click at [10, 57] on icon at bounding box center [9, 56] width 5 height 5
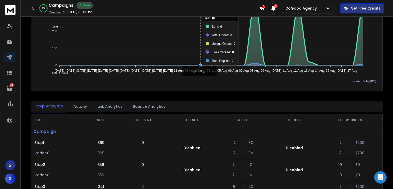
scroll to position [178, 0]
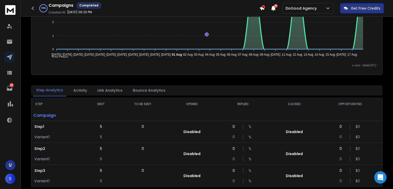
scroll to position [178, 0]
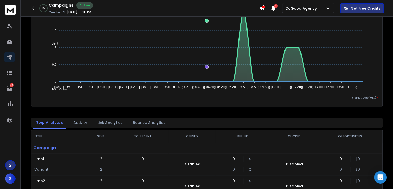
scroll to position [156, 0]
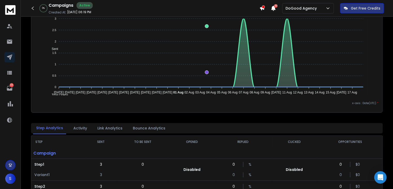
scroll to position [156, 0]
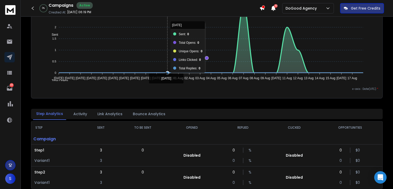
scroll to position [156, 0]
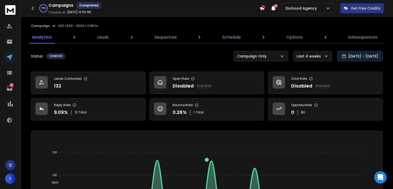
click at [345, 55] on button "[DATE] - [DATE]" at bounding box center [361, 56] width 46 height 10
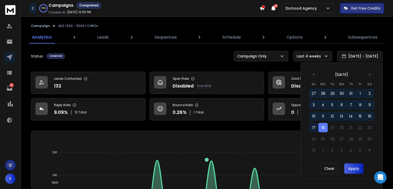
click at [35, 6] on button at bounding box center [32, 8] width 7 height 10
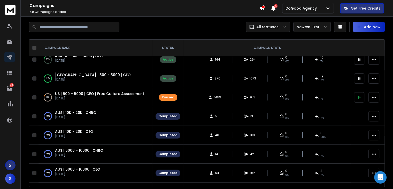
scroll to position [310, 0]
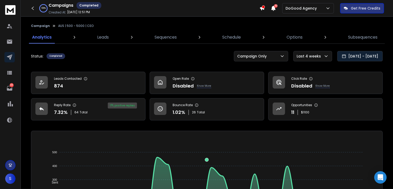
click at [352, 58] on button "[DATE] - [DATE]" at bounding box center [361, 56] width 46 height 10
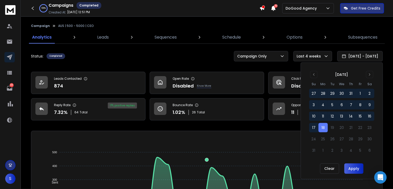
click at [322, 115] on button "11" at bounding box center [323, 115] width 9 height 9
click at [322, 117] on button "11" at bounding box center [323, 115] width 9 height 9
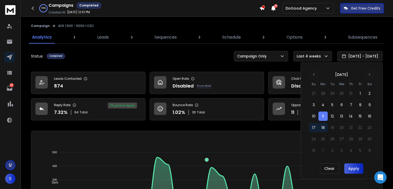
click at [311, 129] on button "17" at bounding box center [313, 127] width 9 height 9
click at [354, 169] on button "Apply" at bounding box center [354, 168] width 19 height 10
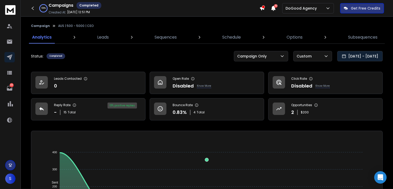
click at [340, 57] on button "11 Aug 2025 - 17 Aug 2025" at bounding box center [361, 56] width 46 height 10
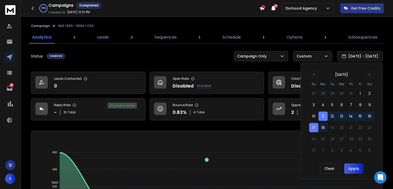
click at [294, 54] on button "Custom" at bounding box center [313, 56] width 39 height 10
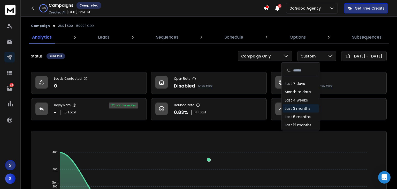
click at [297, 108] on div "Last 3 months" at bounding box center [298, 108] width 26 height 5
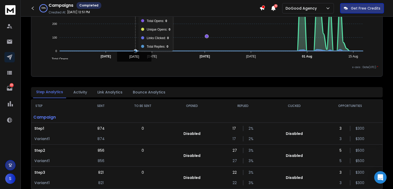
scroll to position [178, 0]
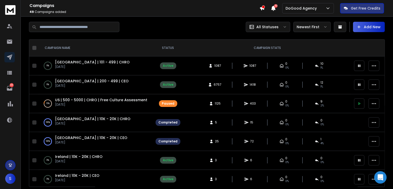
click at [161, 27] on div at bounding box center [118, 27] width 178 height 10
click at [11, 182] on span "S" at bounding box center [10, 178] width 10 height 10
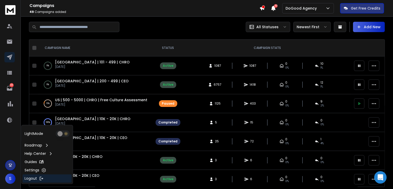
click at [45, 179] on div "Logout" at bounding box center [47, 178] width 49 height 8
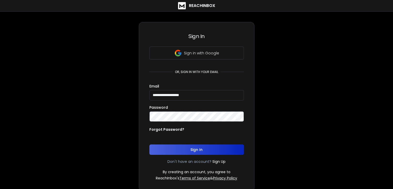
drag, startPoint x: 218, startPoint y: 94, endPoint x: 216, endPoint y: 97, distance: 3.1
click at [218, 94] on input "**********" at bounding box center [197, 95] width 95 height 10
type input "**********"
click at [211, 151] on button "Sign In" at bounding box center [197, 149] width 95 height 10
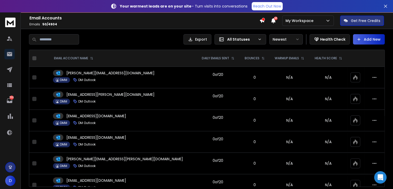
click at [386, 7] on icon at bounding box center [385, 6] width 3 height 3
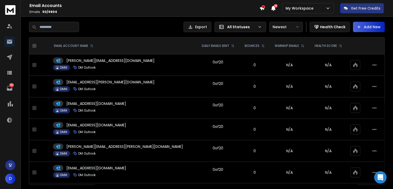
click at [149, 22] on div at bounding box center [105, 27] width 152 height 10
